Goal: Information Seeking & Learning: Find specific fact

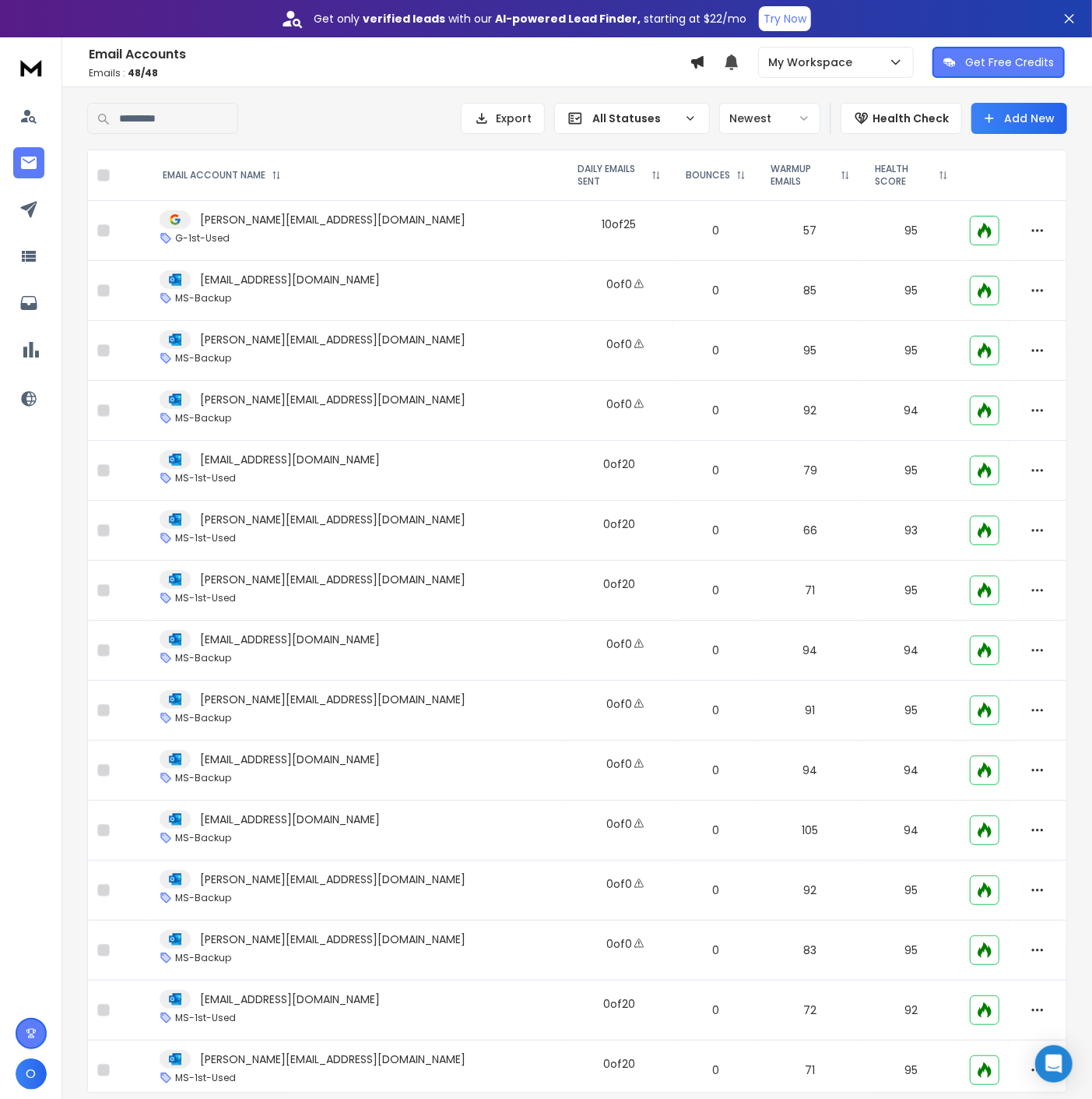
drag, startPoint x: 329, startPoint y: 58, endPoint x: 289, endPoint y: 76, distance: 43.9
click at [289, 76] on p "Emails : 48 / 48" at bounding box center [390, 73] width 601 height 13
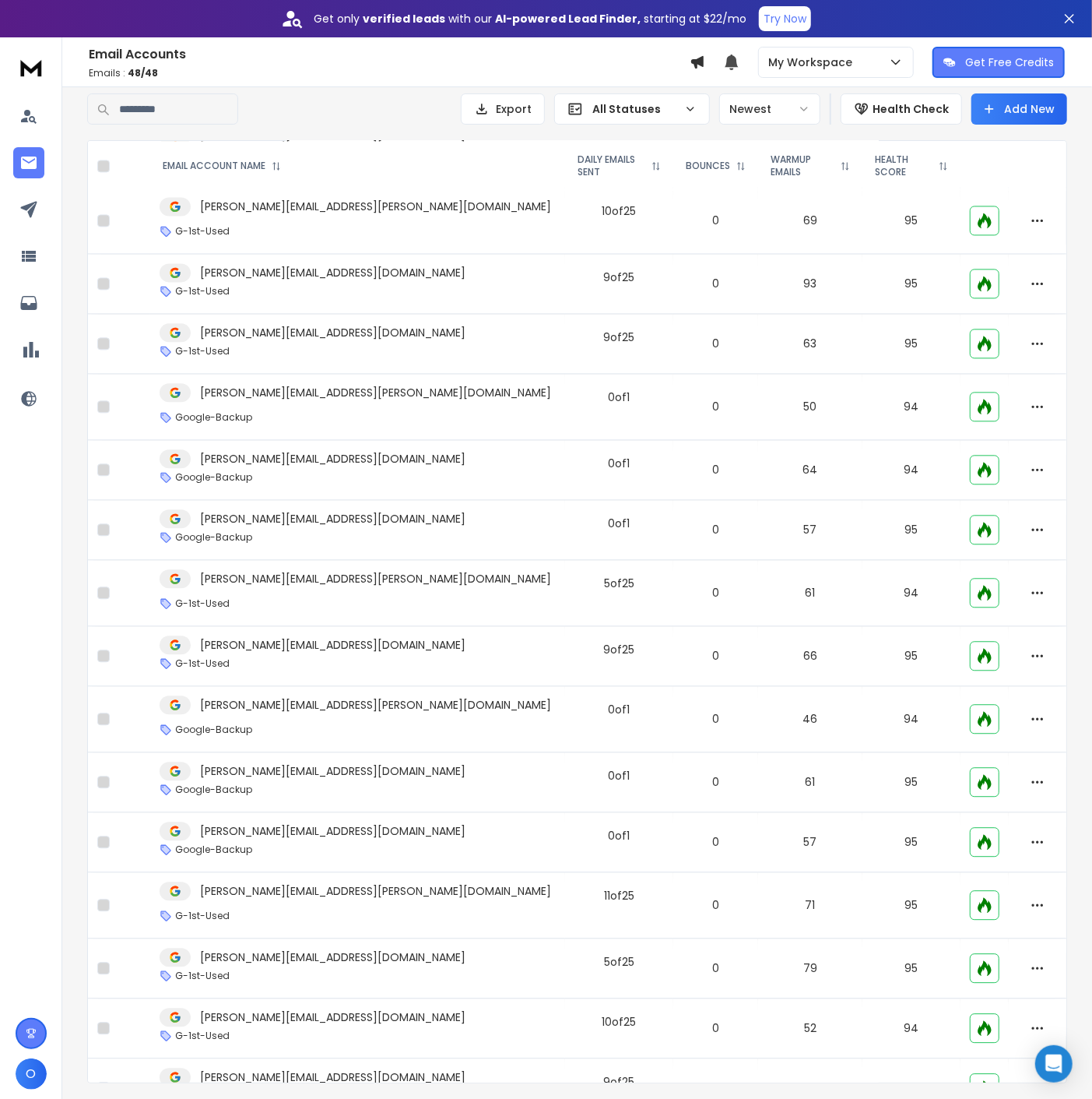
scroll to position [2001, 0]
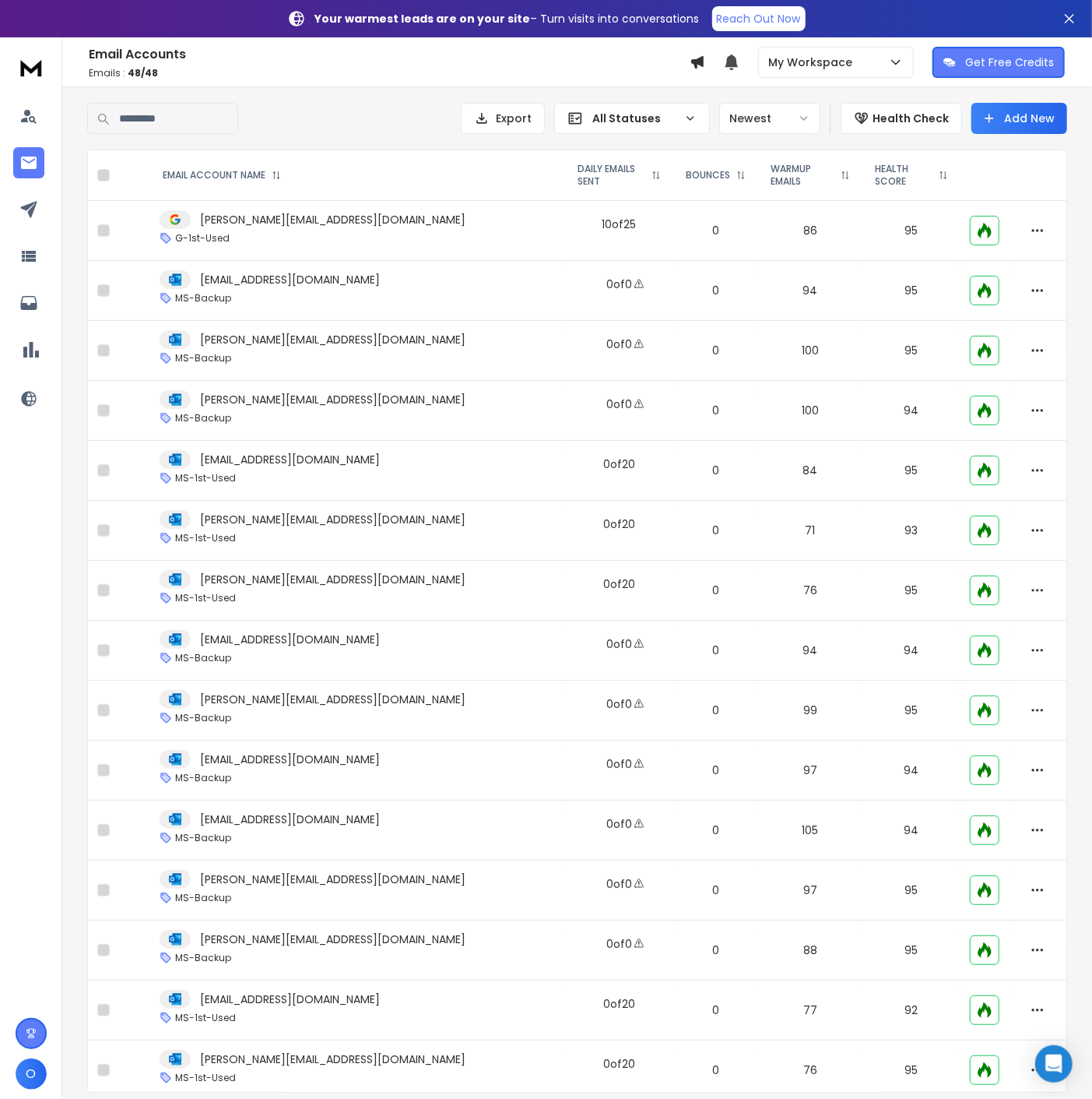
click at [46, 219] on div at bounding box center [31, 212] width 36 height 38
click at [44, 212] on div at bounding box center [31, 212] width 36 height 38
click at [41, 208] on link at bounding box center [29, 209] width 31 height 31
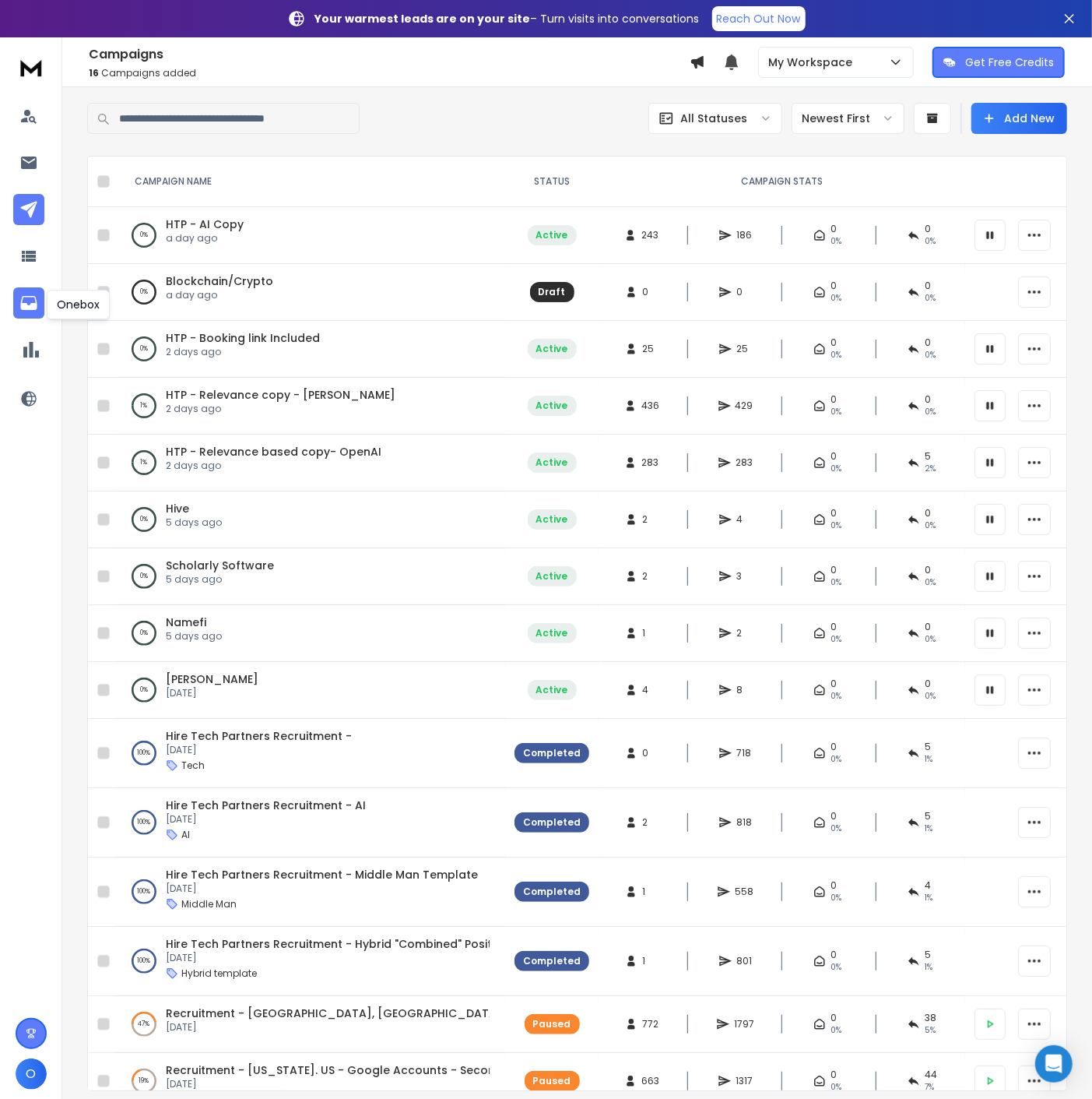
click at [41, 318] on link at bounding box center [29, 302] width 31 height 31
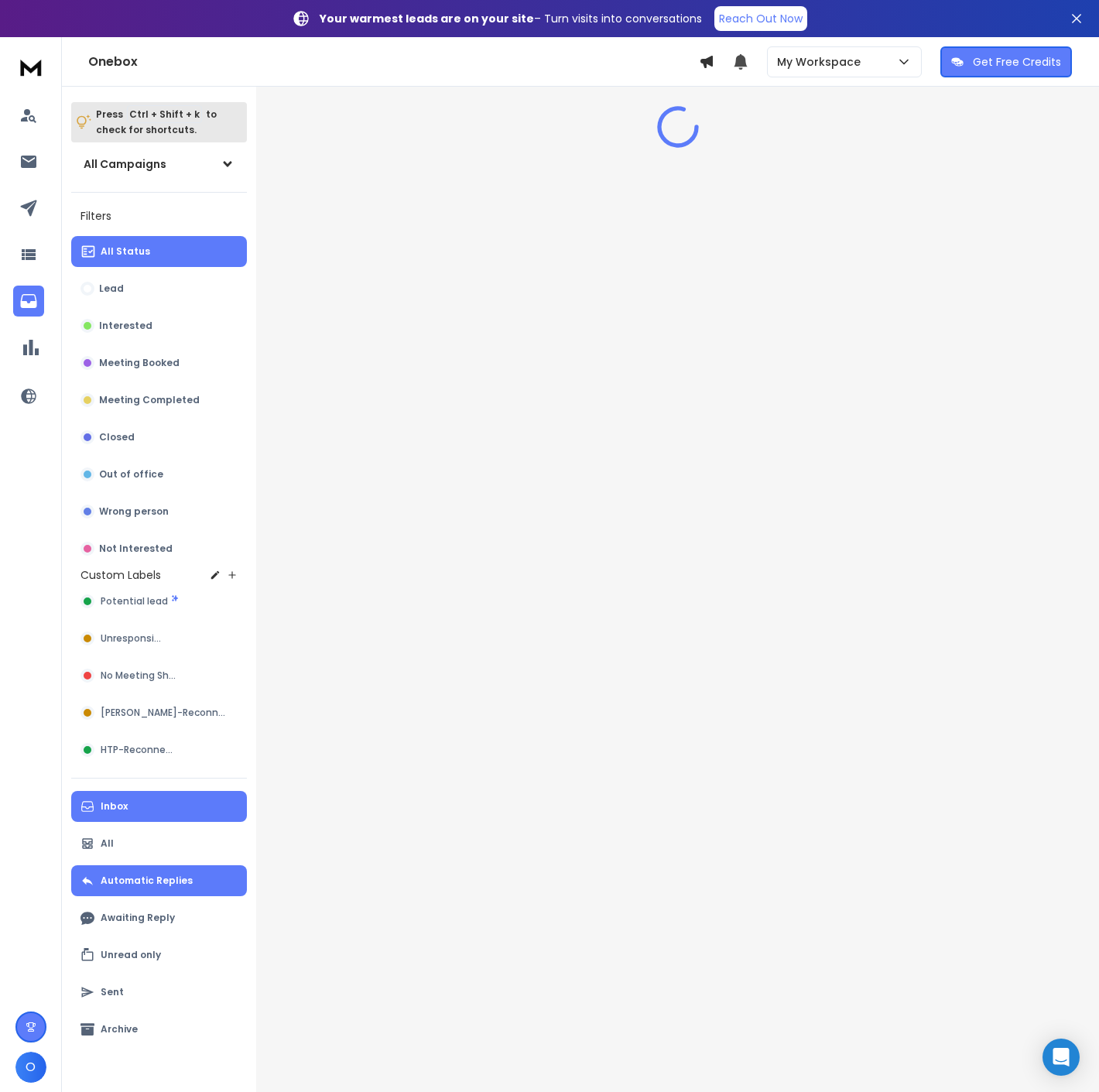
click at [133, 874] on p "Automatic Replies" at bounding box center [146, 880] width 92 height 13
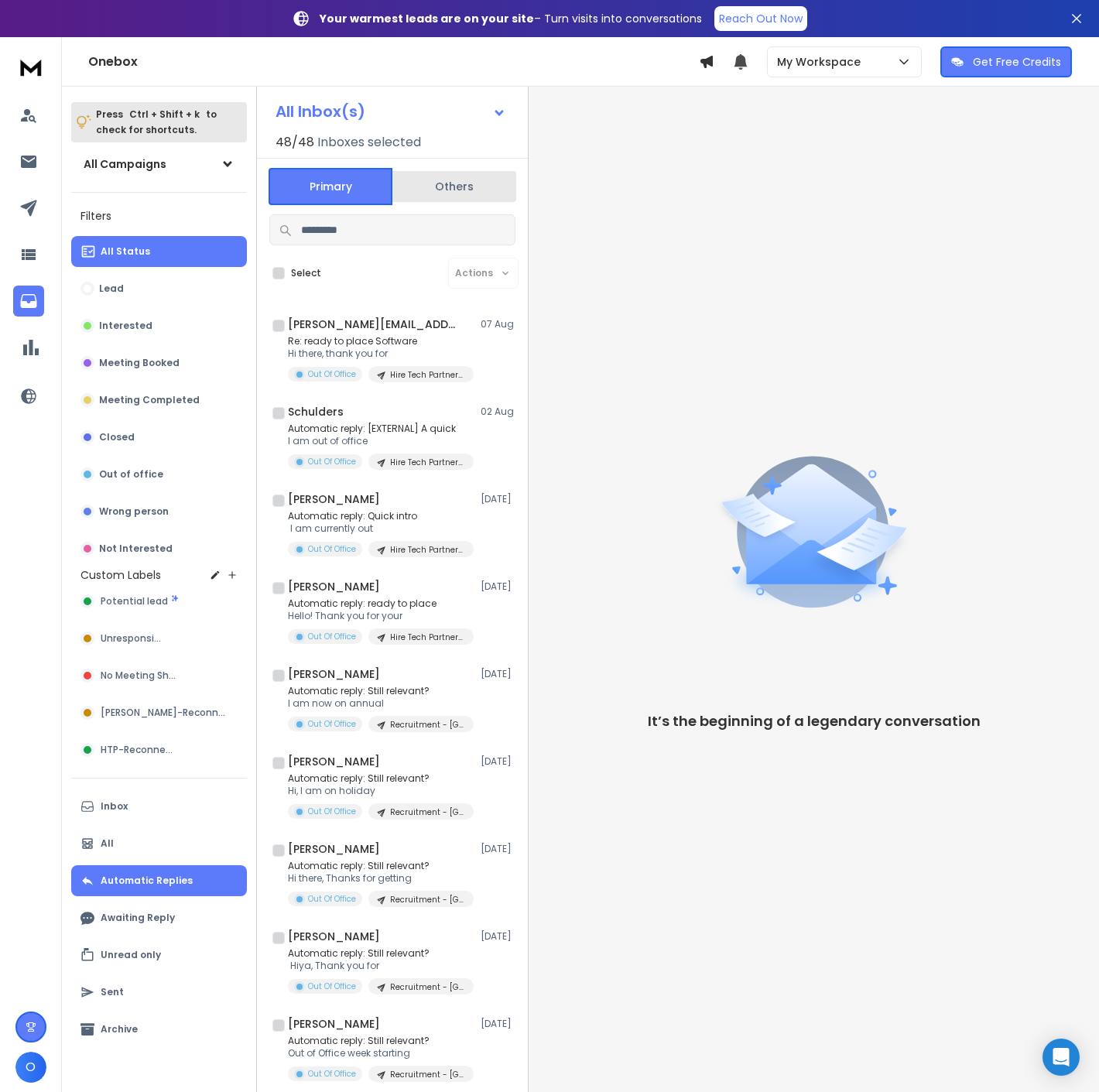
click at [457, 181] on button "Others" at bounding box center [454, 186] width 124 height 34
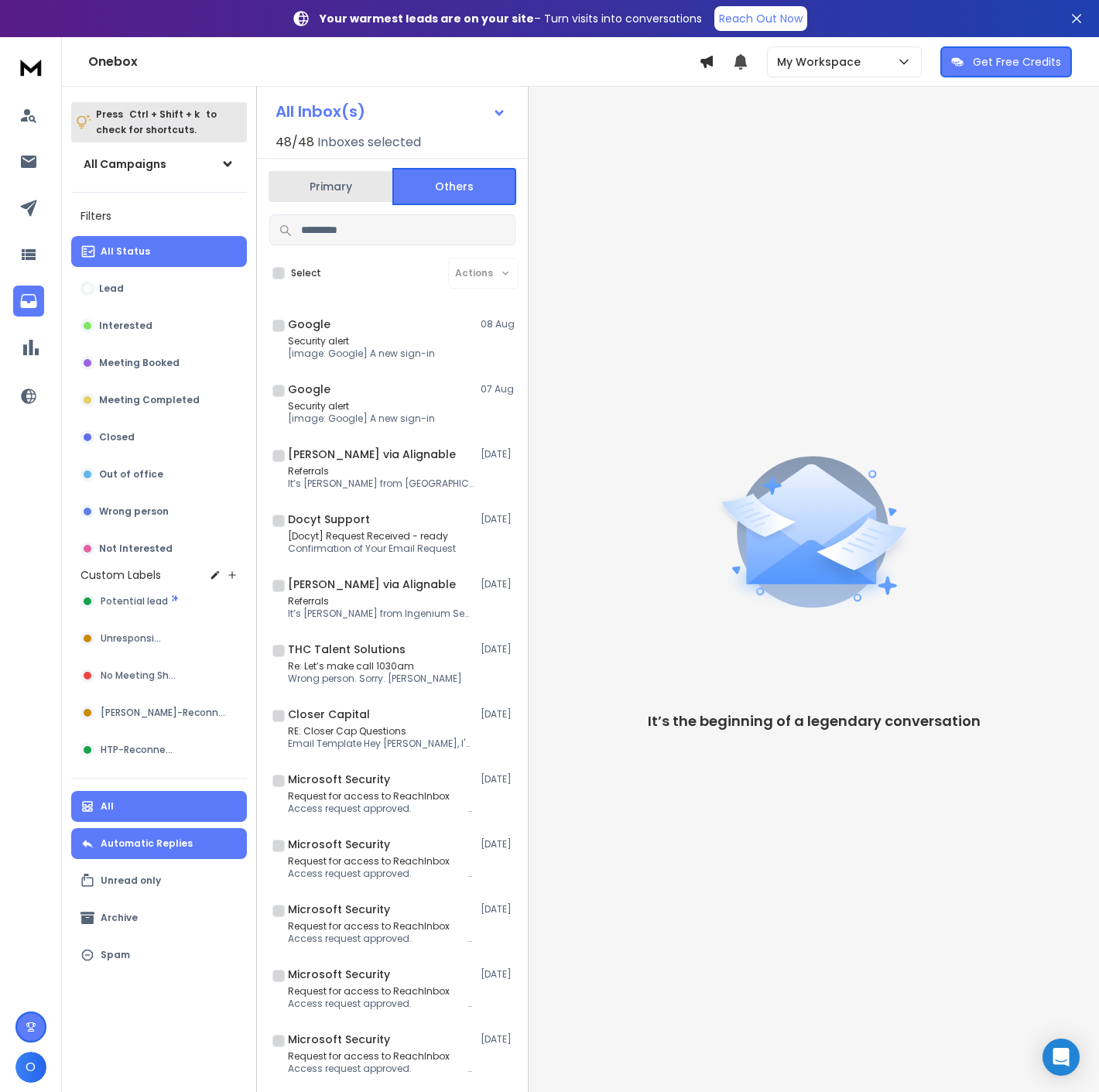
click at [170, 828] on button "Automatic Replies" at bounding box center [159, 844] width 175 height 31
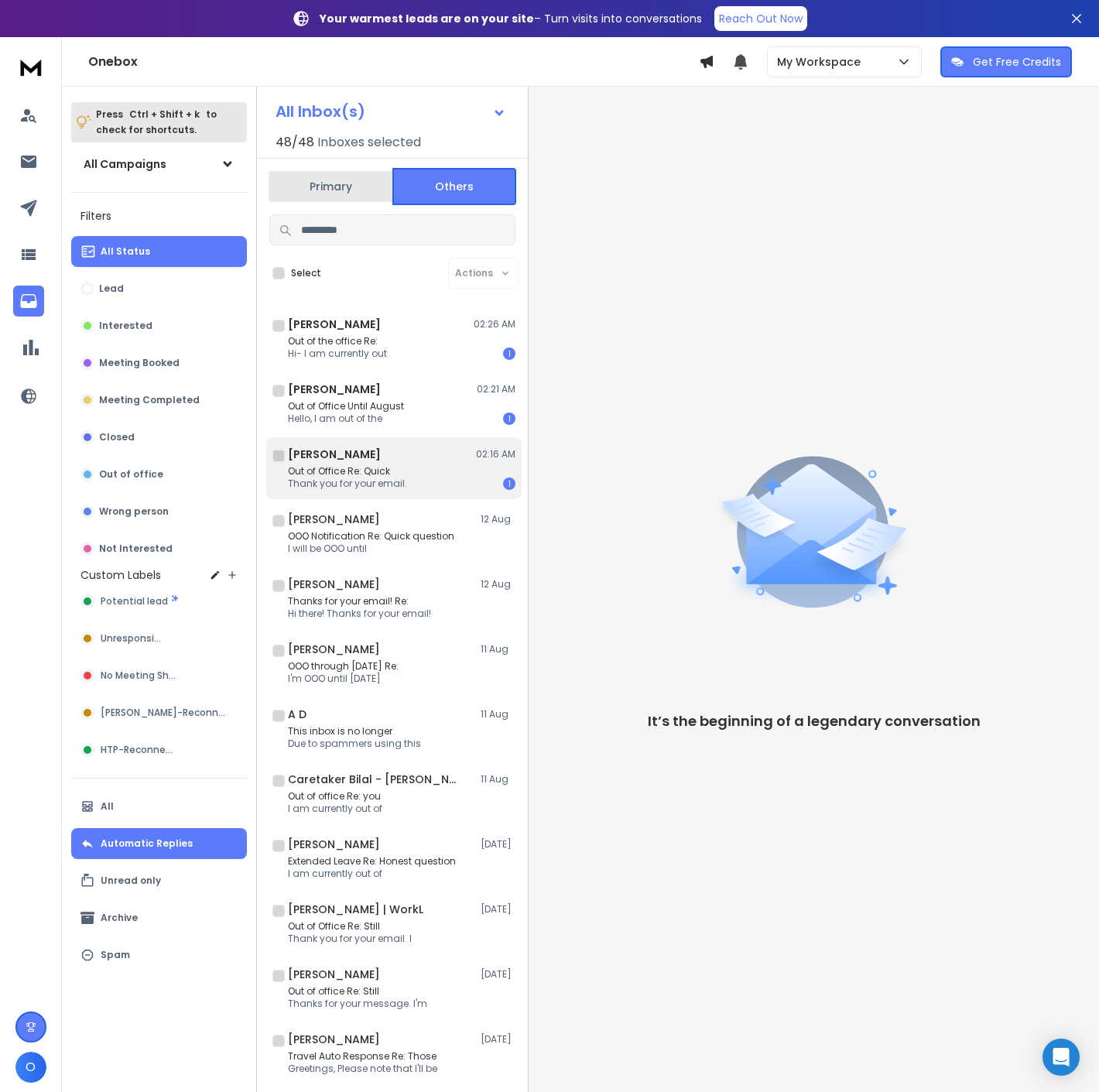
click at [327, 474] on p "Out of Office Re: Quick" at bounding box center [348, 471] width 119 height 13
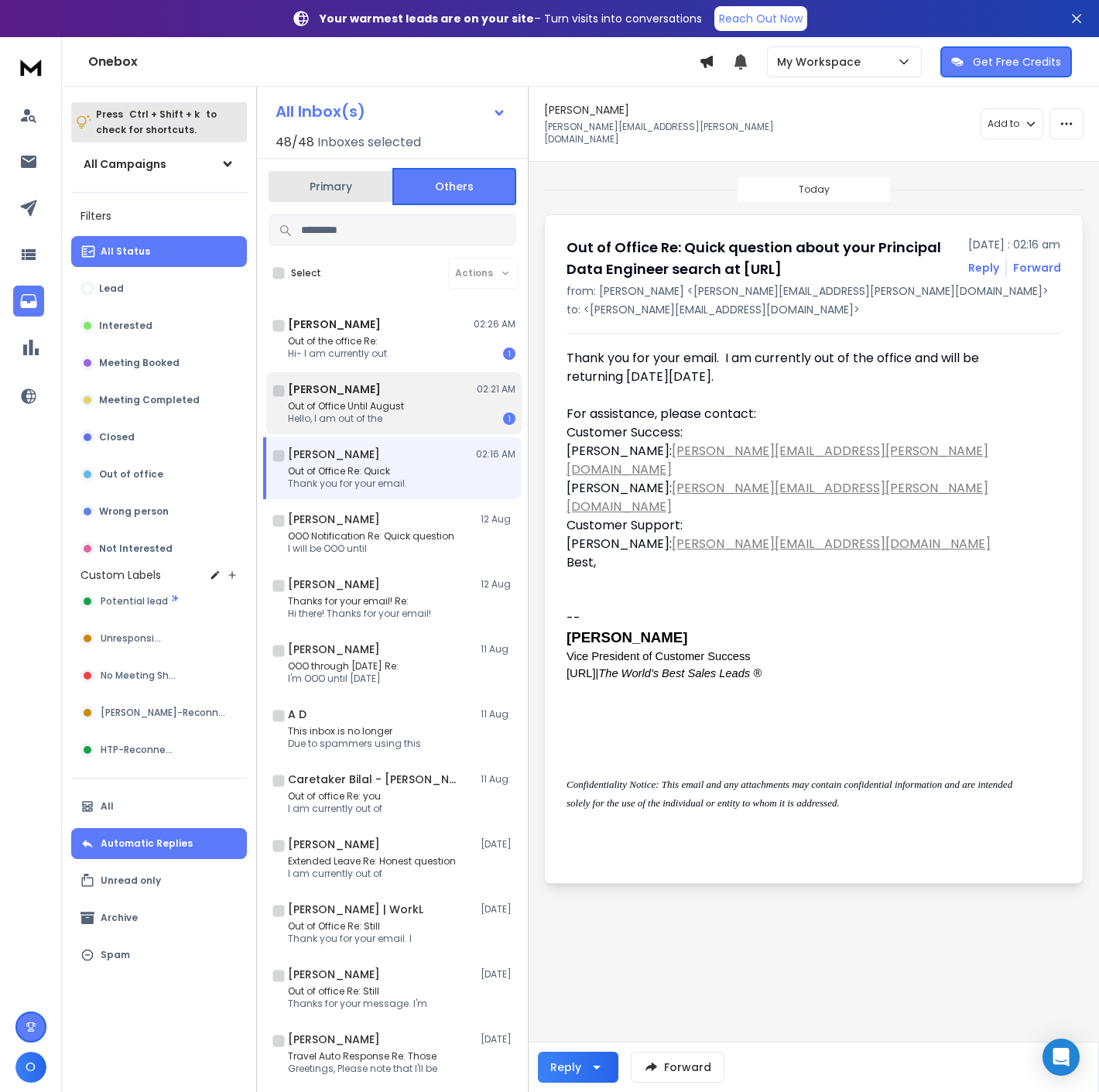
click at [326, 416] on p "Hello, I am out of the" at bounding box center [346, 418] width 117 height 13
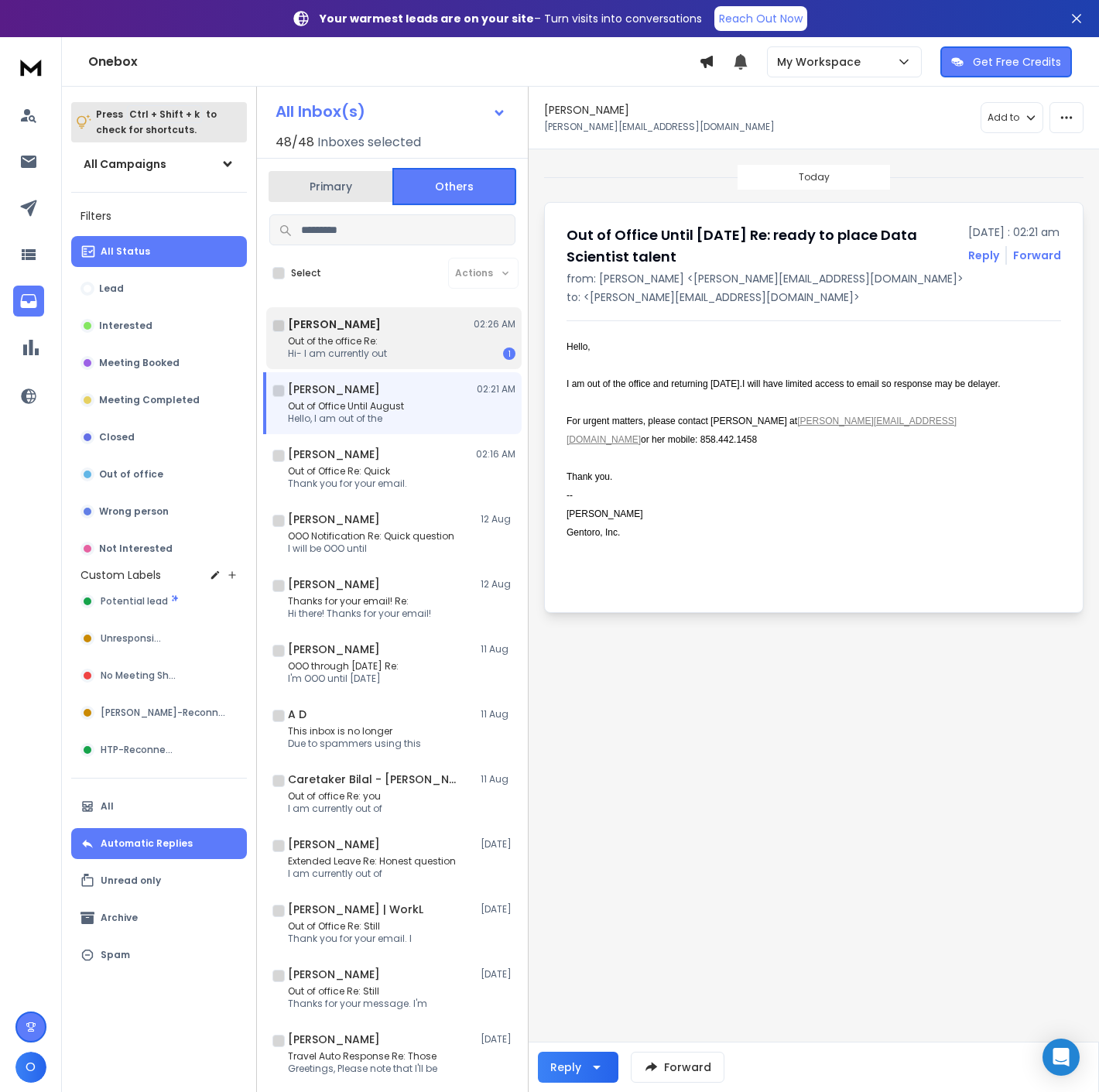
click at [419, 344] on div "Out of the office Re: Hi- I am currently out 1" at bounding box center [402, 348] width 227 height 25
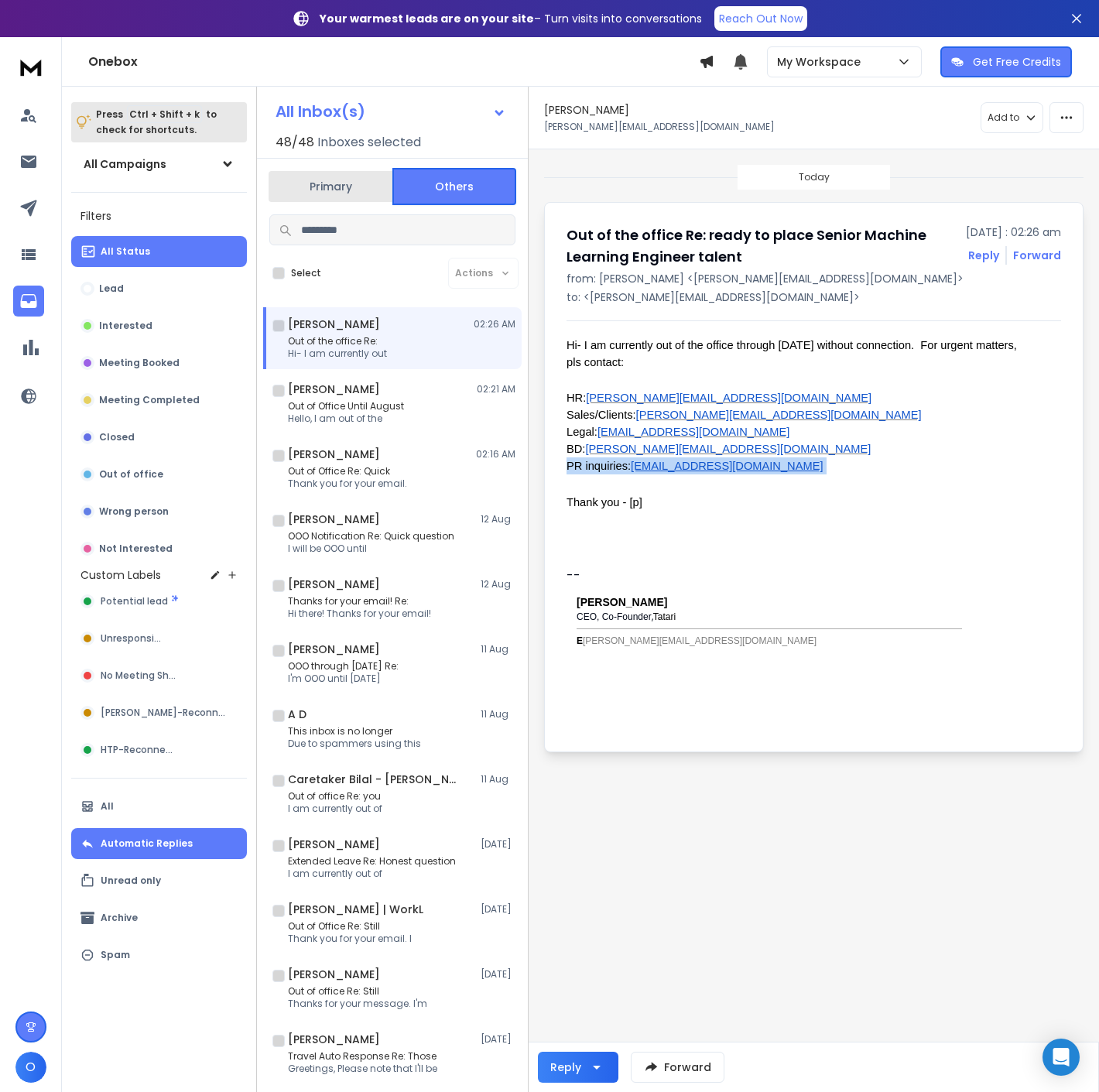
drag, startPoint x: 719, startPoint y: 465, endPoint x: 719, endPoint y: 476, distance: 11.0
click at [719, 476] on div "Hi- I am currently out of the office through Aug 15 without connection. For urg…" at bounding box center [792, 432] width 452 height 193
drag, startPoint x: 552, startPoint y: 340, endPoint x: 612, endPoint y: 374, distance: 69.0
click at [612, 374] on div "Out of the office Re: ready to place Senior Machine Learning Engineer talent 13…" at bounding box center [814, 477] width 539 height 550
copy span
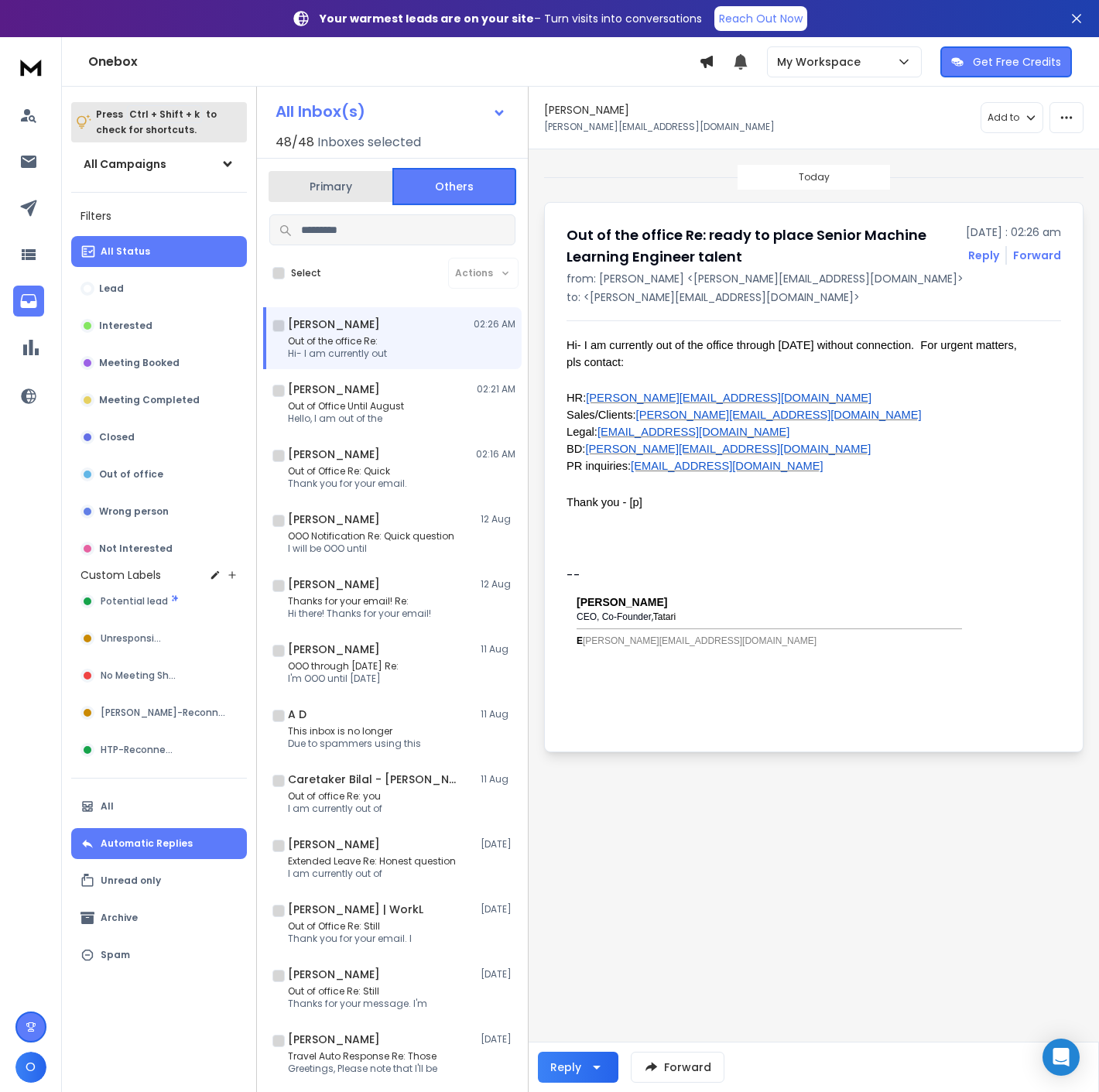
click at [733, 474] on p "PR inquiries: amit@tatari.tv" at bounding box center [792, 466] width 452 height 17
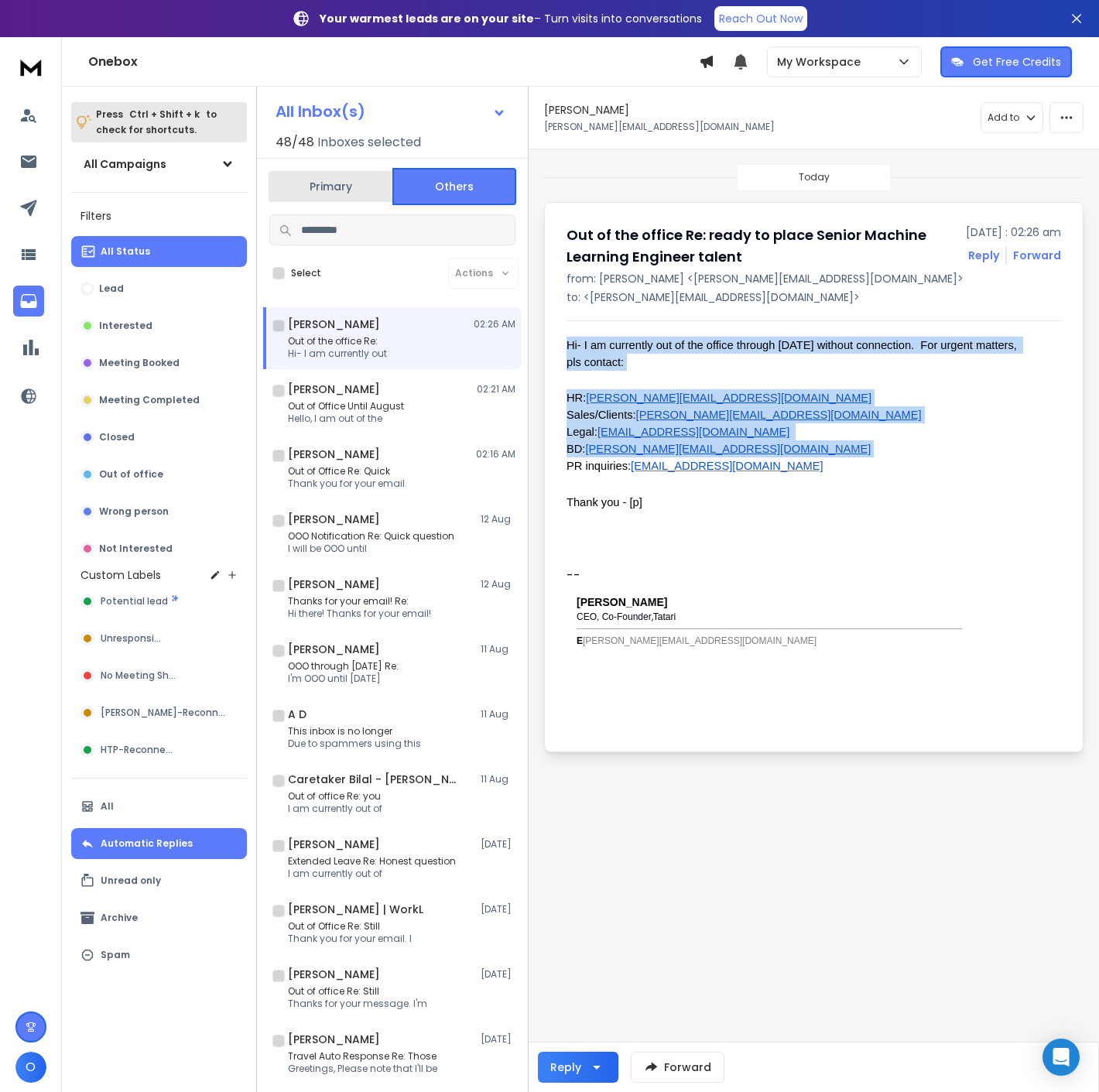
drag, startPoint x: 733, startPoint y: 474, endPoint x: 530, endPoint y: 335, distance: 246.0
click at [530, 335] on div "Today Out of the office Re: ready to place Senior Machine Learning Engineer tal…" at bounding box center [814, 458] width 570 height 587
copy span "Hi- I am currently out of the office through Aug 15 without connection. For urg…"
